Goal: Check status: Check status

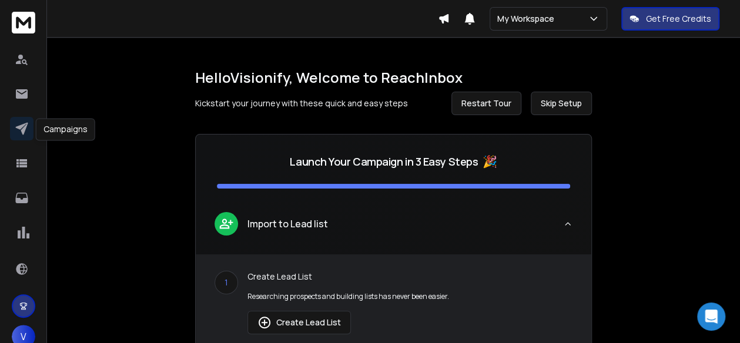
click at [21, 138] on link at bounding box center [22, 129] width 24 height 24
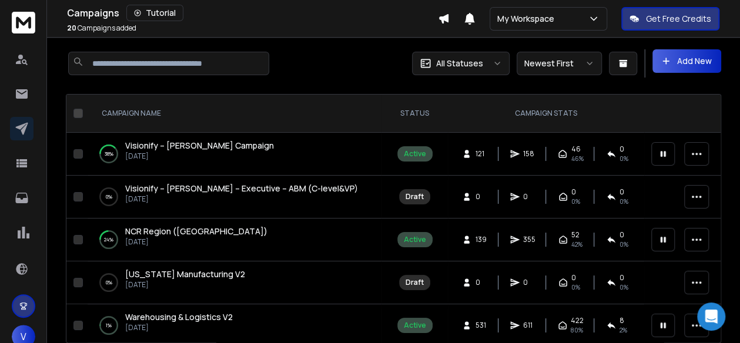
click at [202, 146] on span "Visionify – [PERSON_NAME] Campaign" at bounding box center [199, 145] width 149 height 11
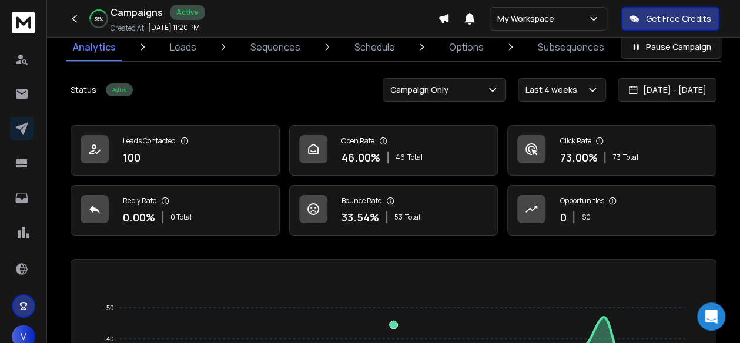
scroll to position [42, 0]
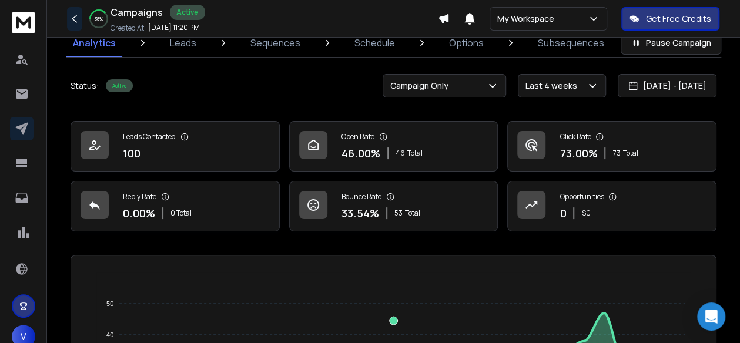
click at [75, 17] on icon at bounding box center [74, 19] width 11 height 11
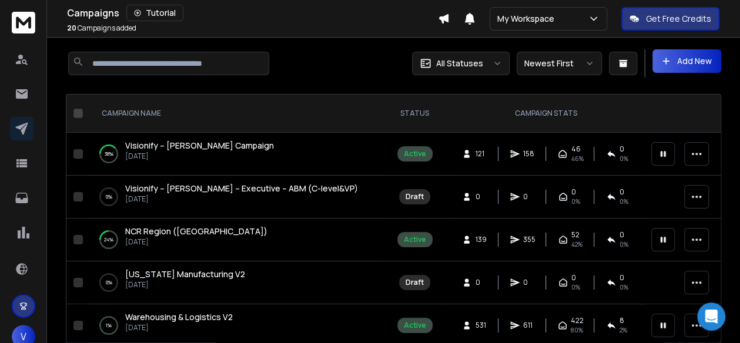
click at [658, 157] on icon at bounding box center [663, 154] width 11 height 11
click at [223, 146] on span "Visionify – [PERSON_NAME] Campaign" at bounding box center [199, 145] width 149 height 11
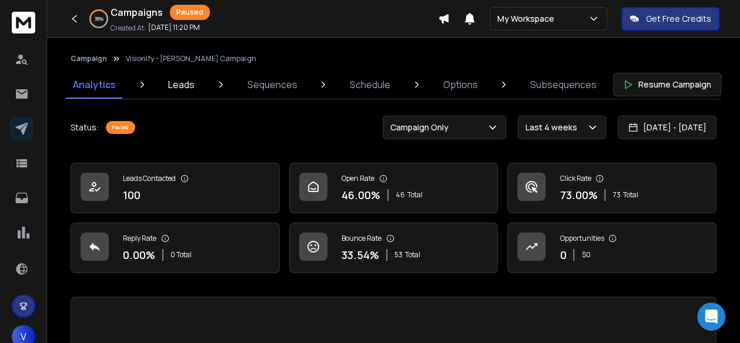
click at [186, 88] on p "Leads" at bounding box center [181, 85] width 26 height 14
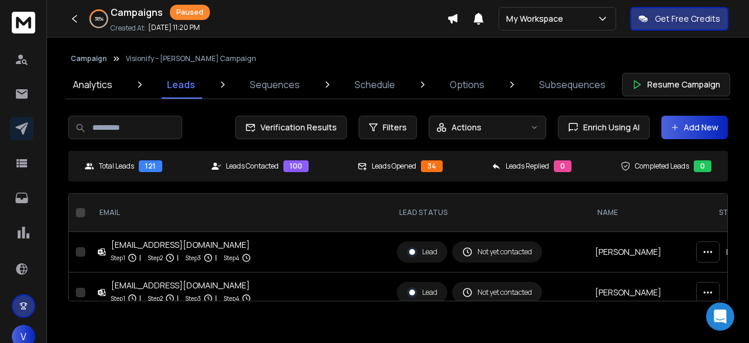
click at [102, 82] on p "Analytics" at bounding box center [92, 85] width 39 height 14
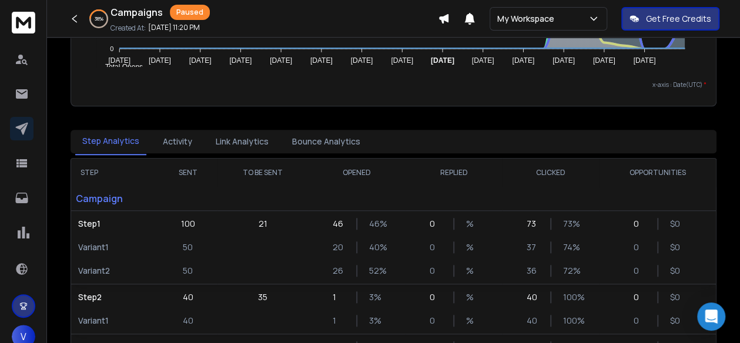
scroll to position [485, 0]
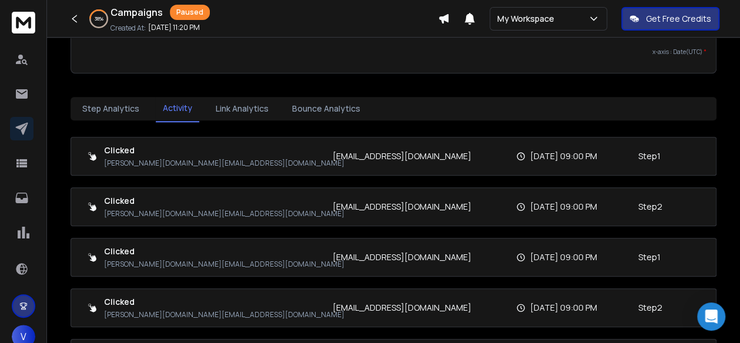
click at [177, 115] on button "Activity" at bounding box center [177, 108] width 43 height 27
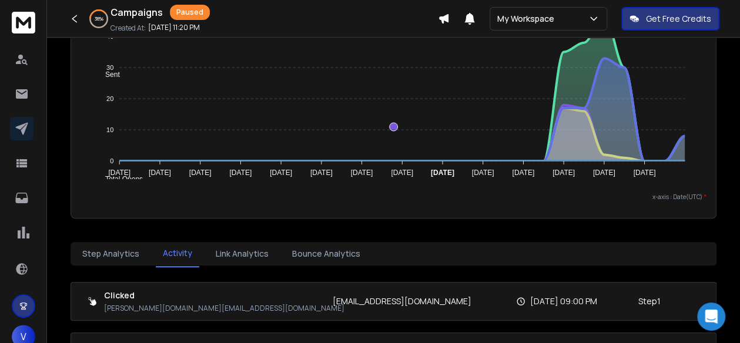
scroll to position [0, 0]
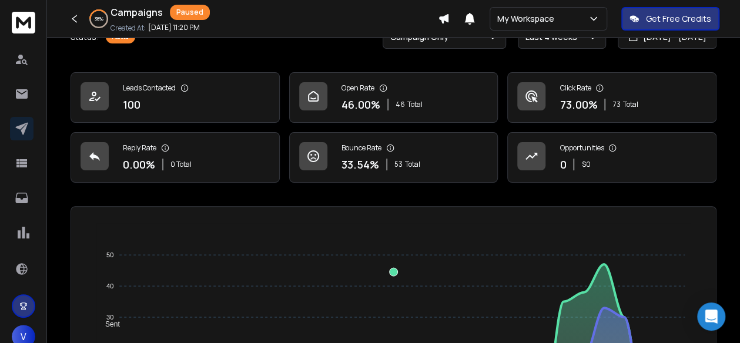
scroll to position [86, 0]
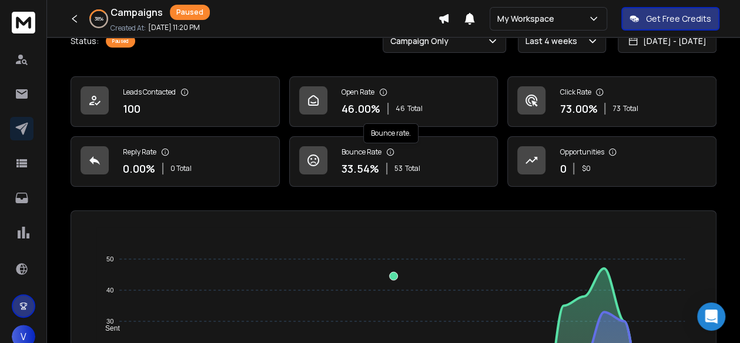
click at [390, 153] on icon at bounding box center [390, 152] width 8 height 8
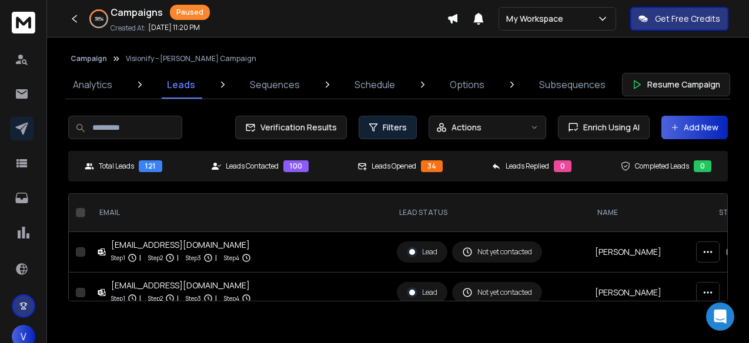
click at [385, 126] on span "Filters" at bounding box center [395, 128] width 24 height 12
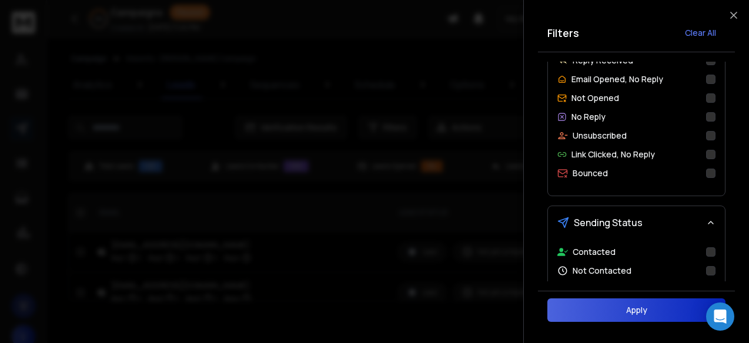
scroll to position [97, 0]
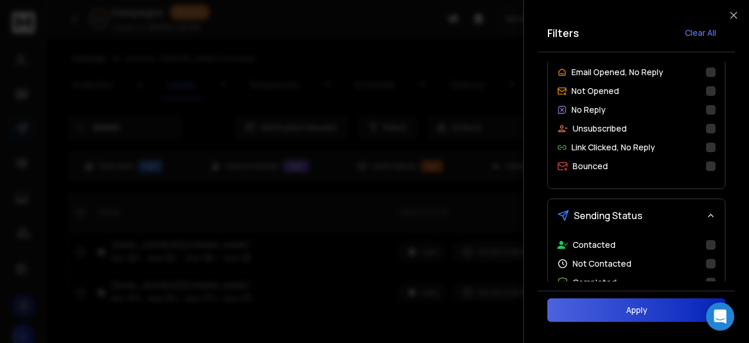
click at [699, 171] on div "Bounced" at bounding box center [636, 166] width 158 height 12
click at [706, 169] on button "Bounced" at bounding box center [710, 166] width 9 height 9
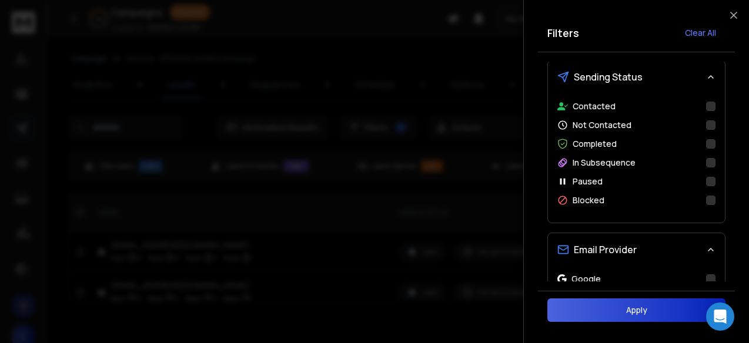
scroll to position [238, 0]
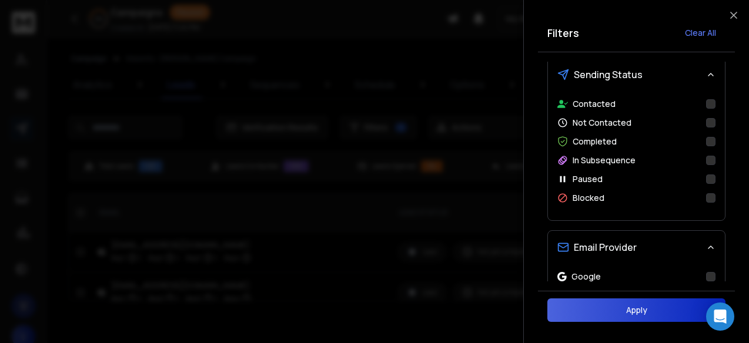
click at [706, 200] on button "Blocked" at bounding box center [710, 197] width 9 height 9
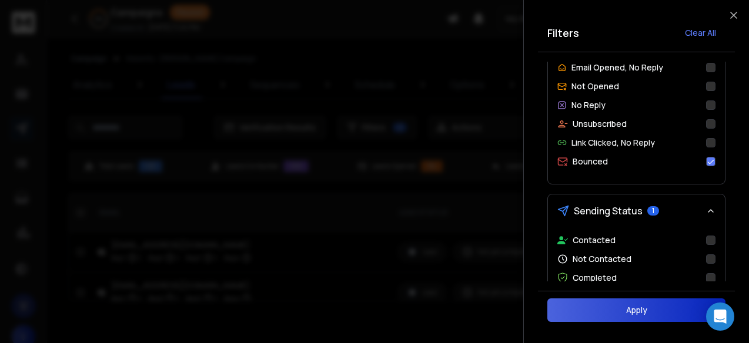
scroll to position [100, 0]
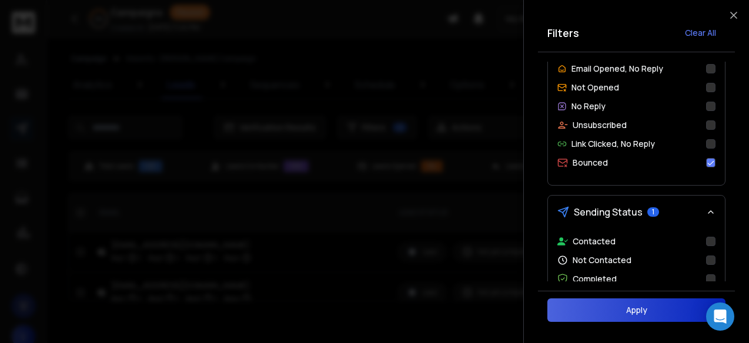
click at [706, 162] on button "Bounced" at bounding box center [710, 162] width 9 height 9
click at [735, 22] on div "Sheet Title Filters Clear All Lead Behavior Links Clicked Emails Opened Reply R…" at bounding box center [636, 171] width 226 height 343
click at [736, 18] on icon "button" at bounding box center [734, 15] width 12 height 12
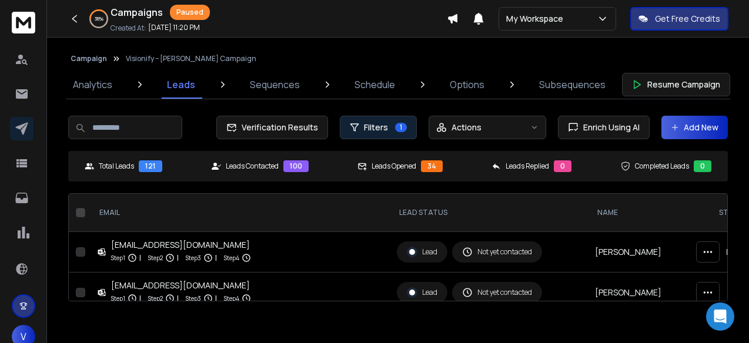
click at [368, 130] on span "Filters" at bounding box center [376, 128] width 24 height 12
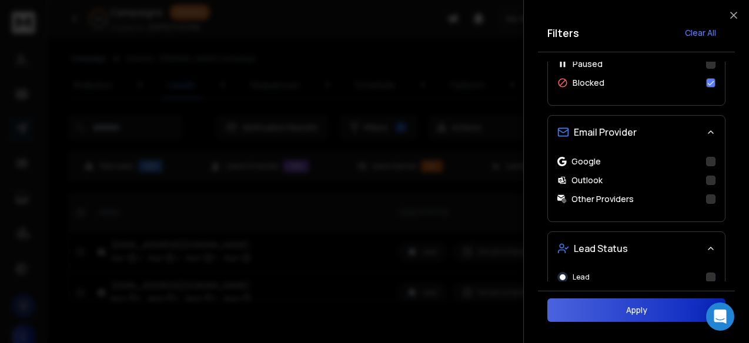
scroll to position [354, 0]
click at [562, 313] on button "Apply" at bounding box center [636, 311] width 178 height 24
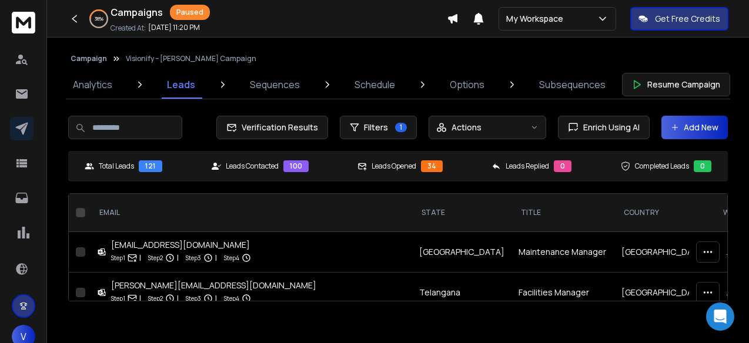
scroll to position [1373, 272]
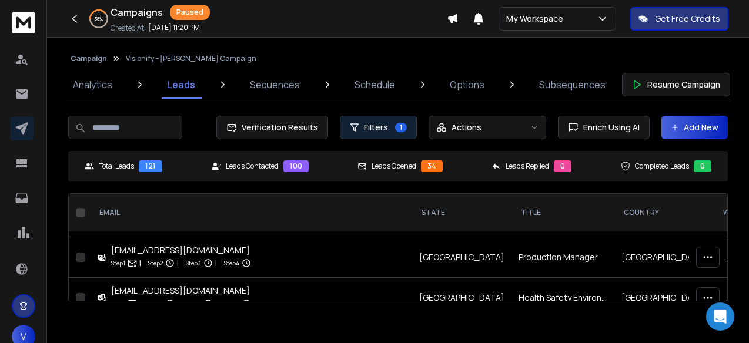
click at [371, 125] on span "Filters" at bounding box center [376, 128] width 24 height 12
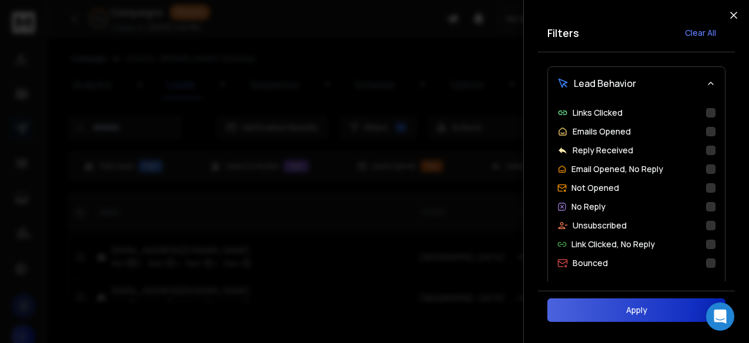
click at [729, 12] on icon "button" at bounding box center [734, 15] width 12 height 12
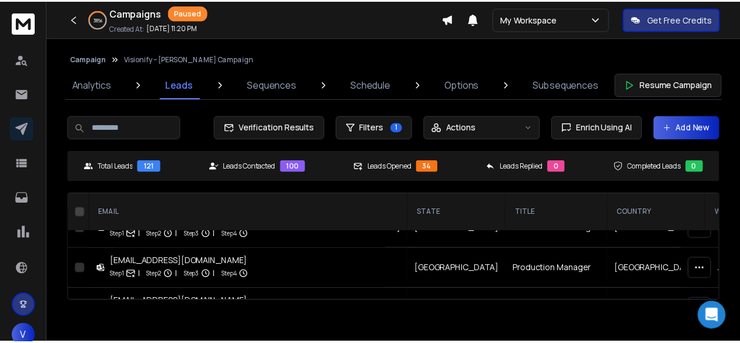
scroll to position [1353, 272]
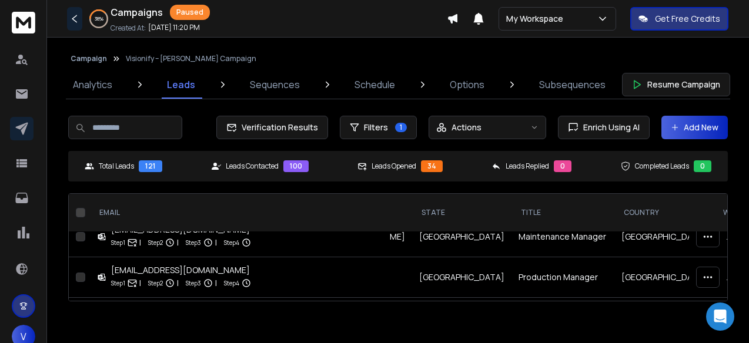
click at [73, 16] on icon at bounding box center [74, 19] width 11 height 11
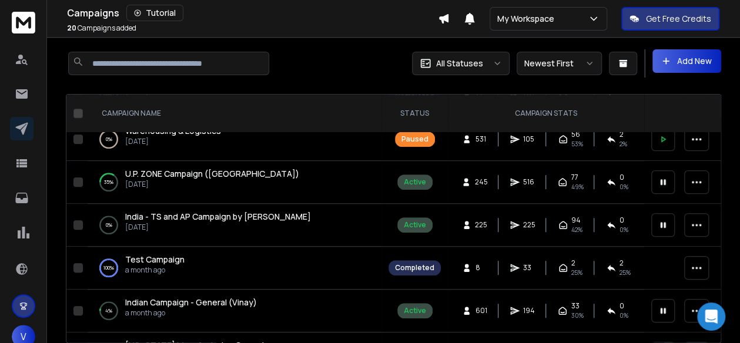
scroll to position [357, 0]
click at [173, 214] on span "India - TS and AP Campaign by [PERSON_NAME]" at bounding box center [218, 217] width 186 height 11
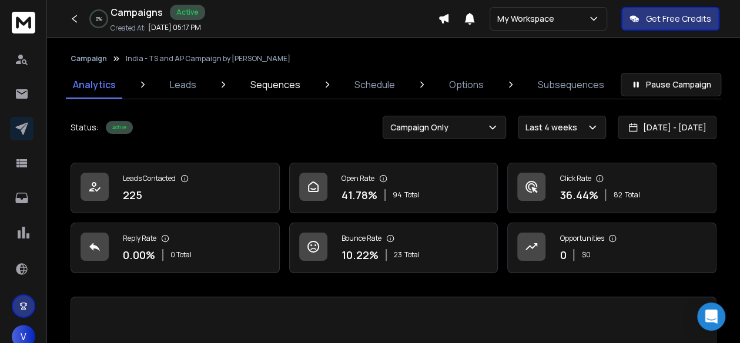
click at [258, 79] on p "Sequences" at bounding box center [275, 85] width 50 height 14
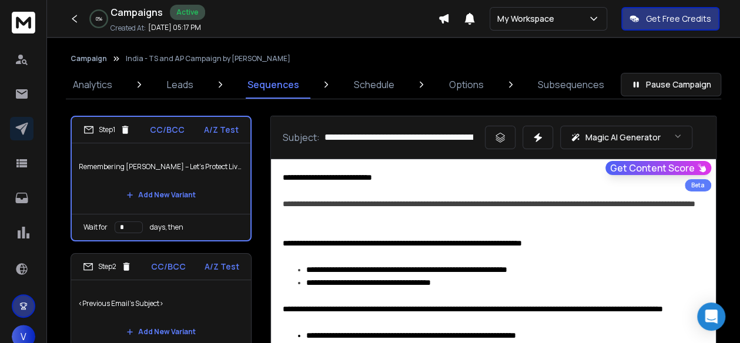
click at [418, 132] on input "**********" at bounding box center [398, 137] width 149 height 14
click at [74, 22] on icon at bounding box center [74, 19] width 11 height 11
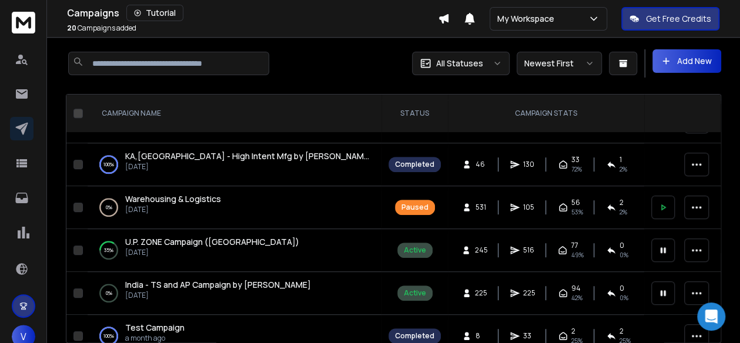
scroll to position [289, 0]
click at [190, 285] on span "India - TS and AP Campaign by [PERSON_NAME]" at bounding box center [218, 285] width 186 height 11
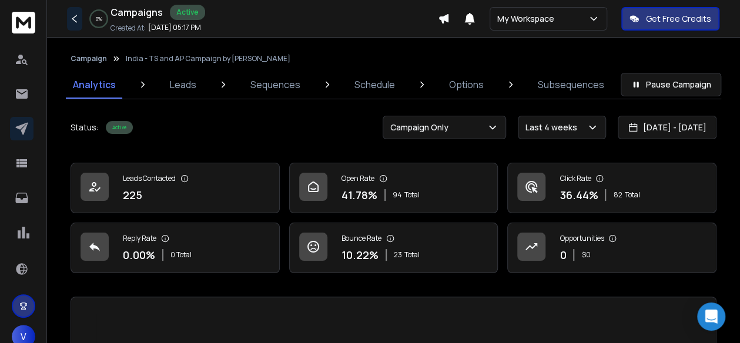
click at [72, 20] on icon at bounding box center [74, 19] width 11 height 11
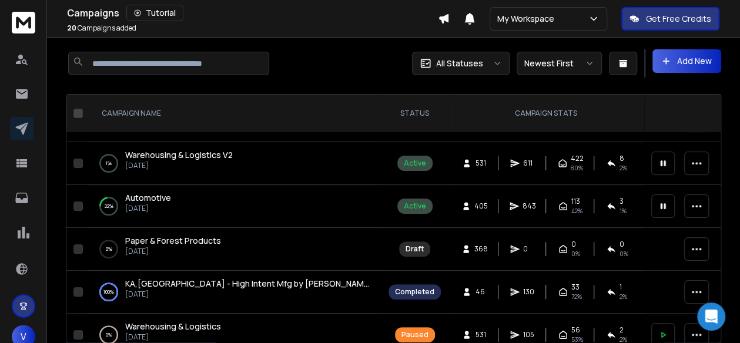
scroll to position [163, 0]
click at [194, 151] on span "Warehousing & Logistics V2" at bounding box center [179, 154] width 108 height 11
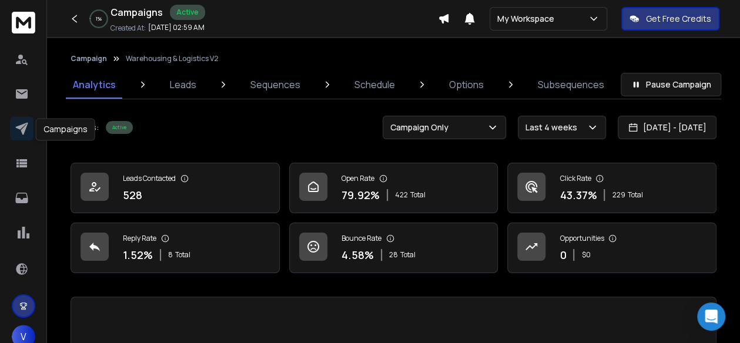
click at [26, 125] on icon at bounding box center [21, 129] width 12 height 12
